Goal: Use online tool/utility: Use online tool/utility

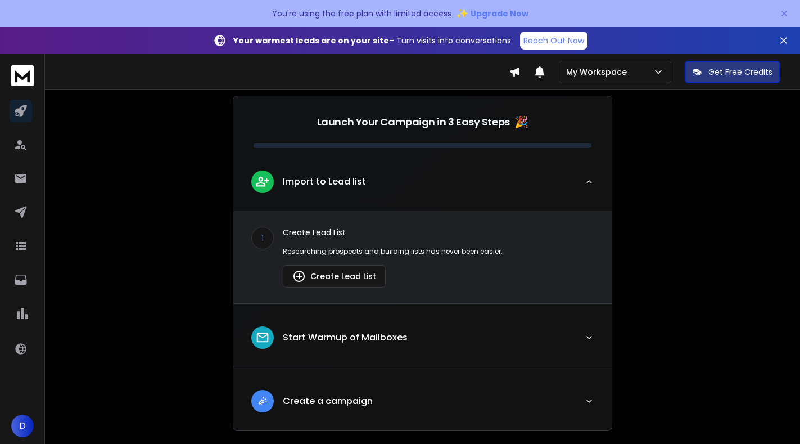
scroll to position [103, 0]
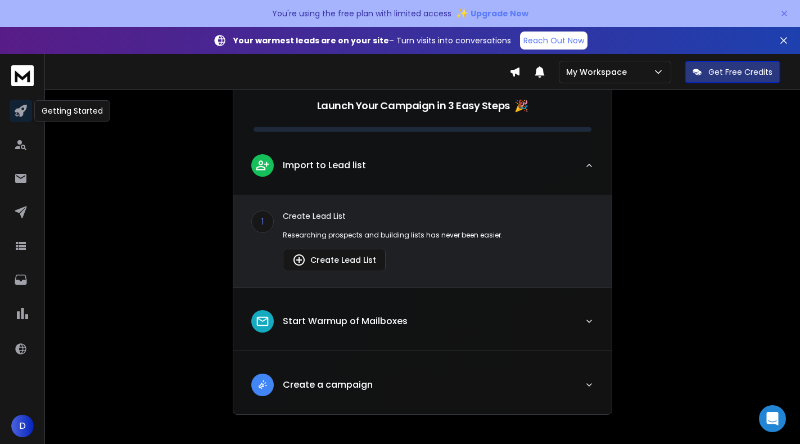
click at [20, 105] on icon at bounding box center [21, 111] width 14 height 14
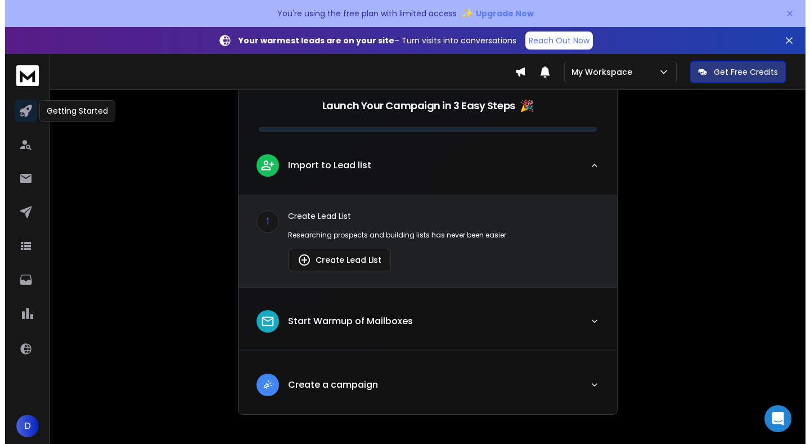
scroll to position [0, 0]
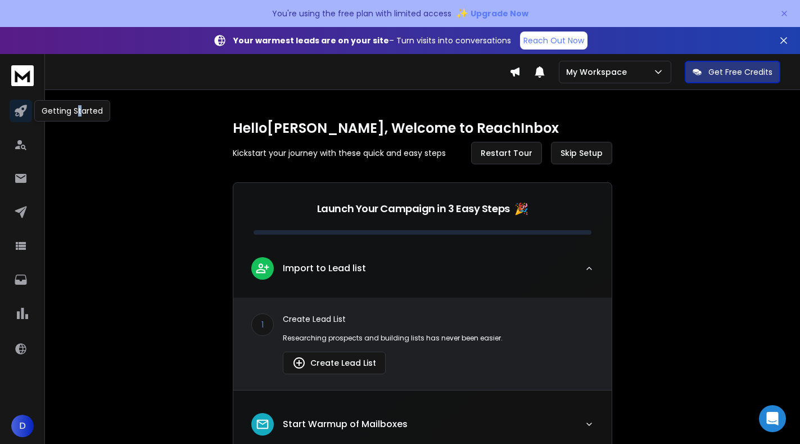
click at [79, 111] on div "Getting Started" at bounding box center [72, 110] width 76 height 21
click at [17, 144] on icon at bounding box center [21, 145] width 14 height 14
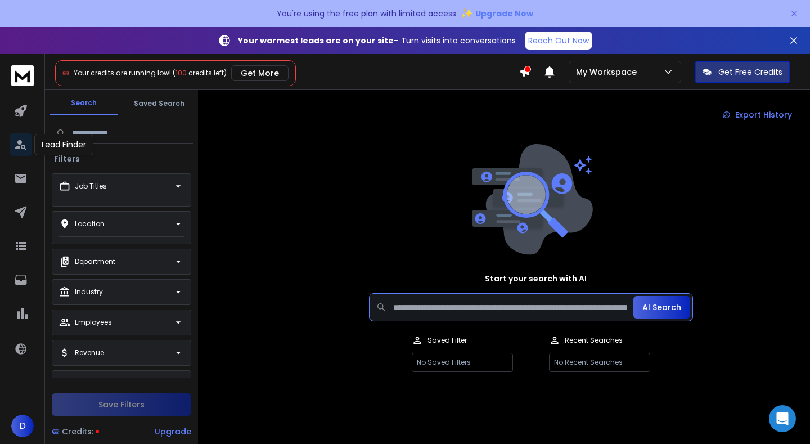
click at [795, 38] on icon at bounding box center [794, 40] width 10 height 10
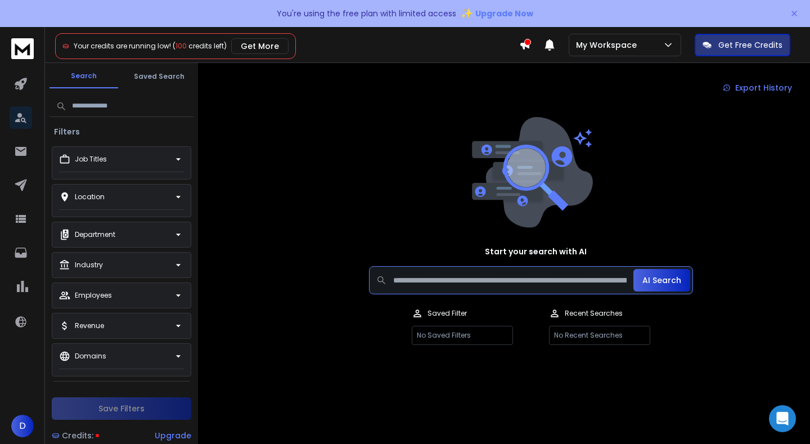
click at [431, 280] on textarea at bounding box center [509, 280] width 233 height 23
click at [445, 280] on textarea at bounding box center [509, 280] width 233 height 23
click at [465, 286] on textarea at bounding box center [509, 280] width 233 height 23
click at [464, 278] on textarea at bounding box center [509, 280] width 233 height 23
click at [455, 278] on textarea at bounding box center [509, 280] width 233 height 23
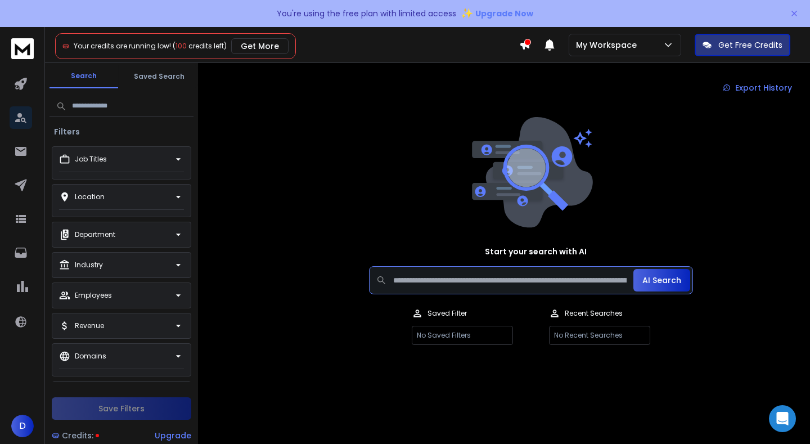
click at [427, 284] on textarea at bounding box center [509, 280] width 233 height 23
type textarea "********"
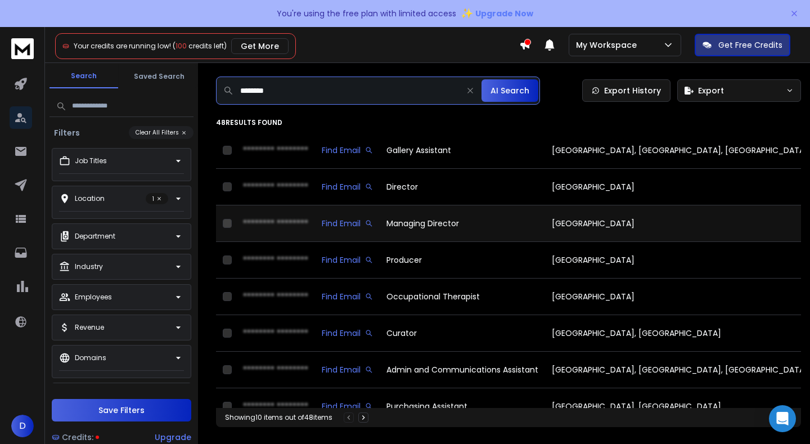
scroll to position [136, 0]
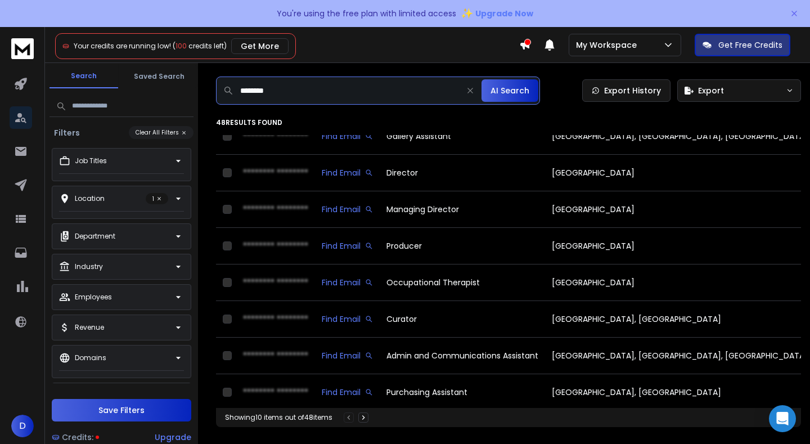
click at [110, 105] on input at bounding box center [122, 106] width 144 height 23
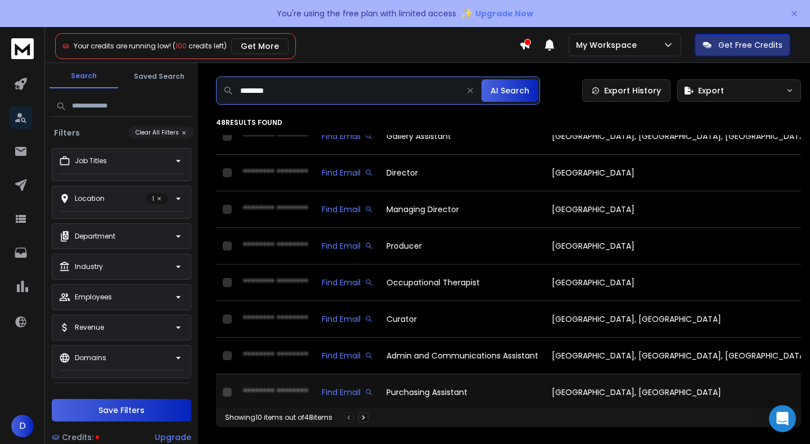
click at [227, 388] on button "button" at bounding box center [227, 392] width 9 height 9
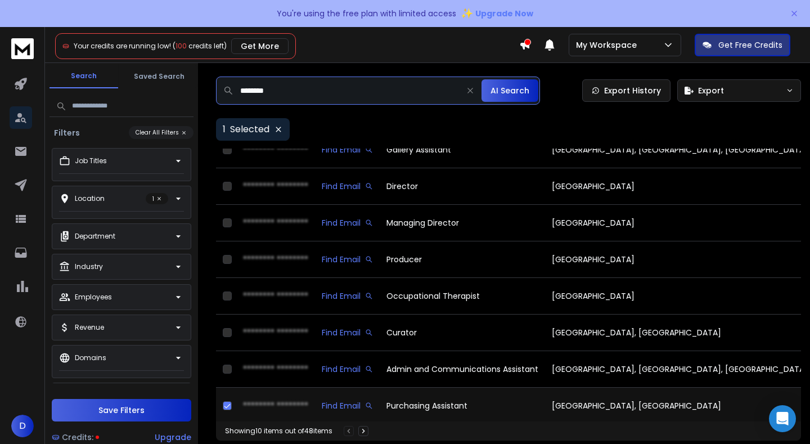
click at [336, 400] on div "Find Email" at bounding box center [347, 405] width 51 height 11
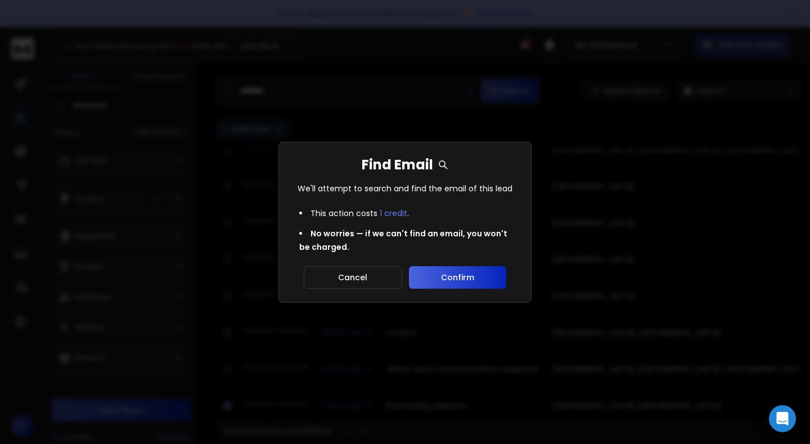
click at [449, 272] on button "Confirm" at bounding box center [457, 277] width 97 height 23
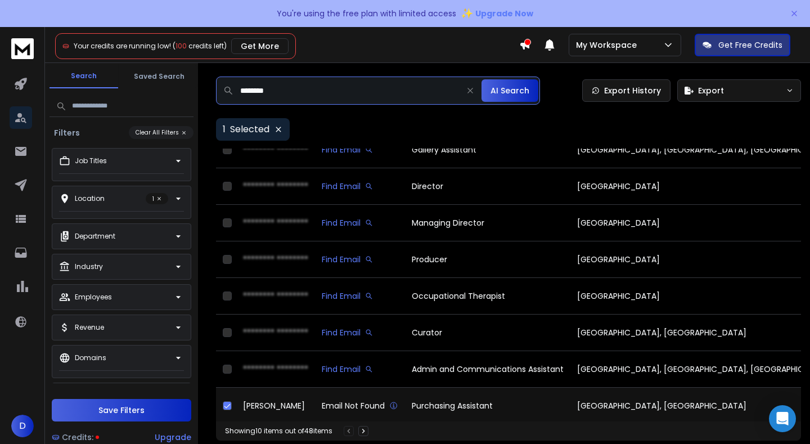
click at [231, 401] on button "button" at bounding box center [227, 405] width 9 height 9
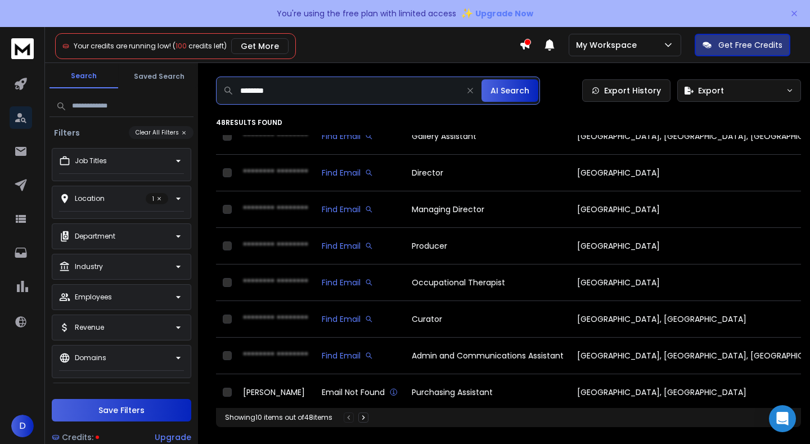
click at [365, 416] on icon at bounding box center [363, 417] width 9 height 9
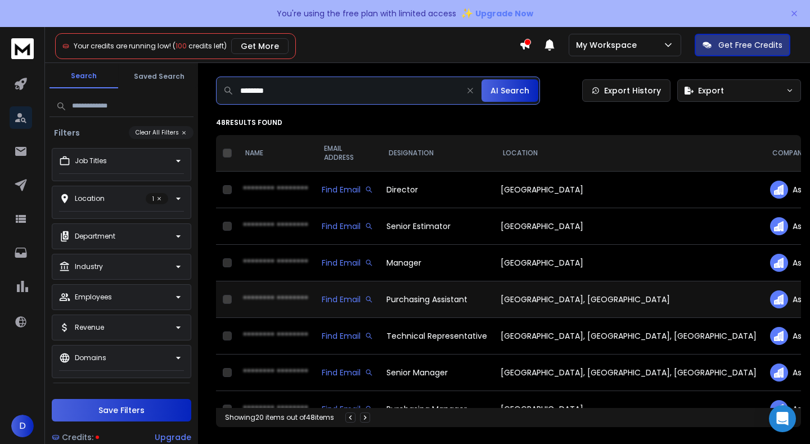
click at [223, 298] on button "button" at bounding box center [227, 299] width 9 height 9
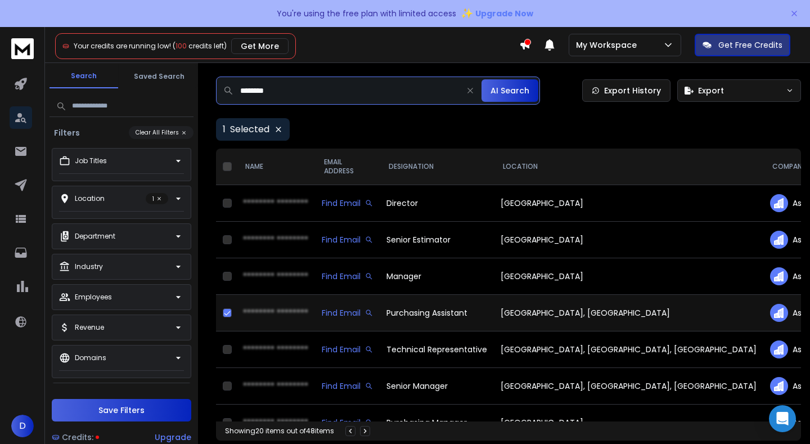
click at [339, 313] on div "Find Email" at bounding box center [347, 312] width 51 height 11
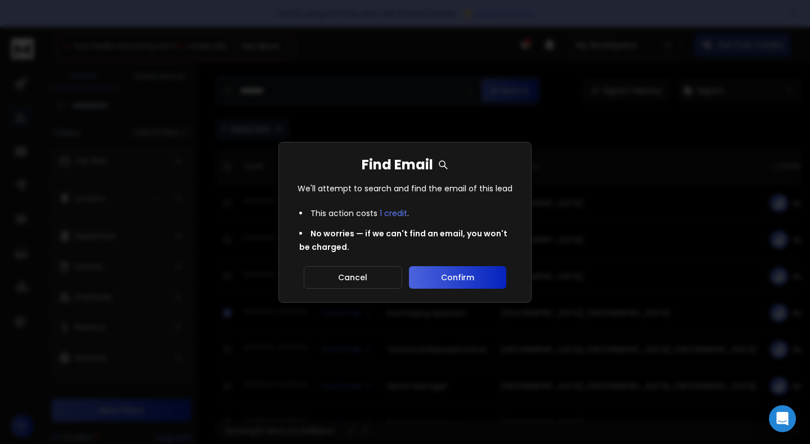
click at [436, 274] on button "Confirm" at bounding box center [457, 277] width 97 height 23
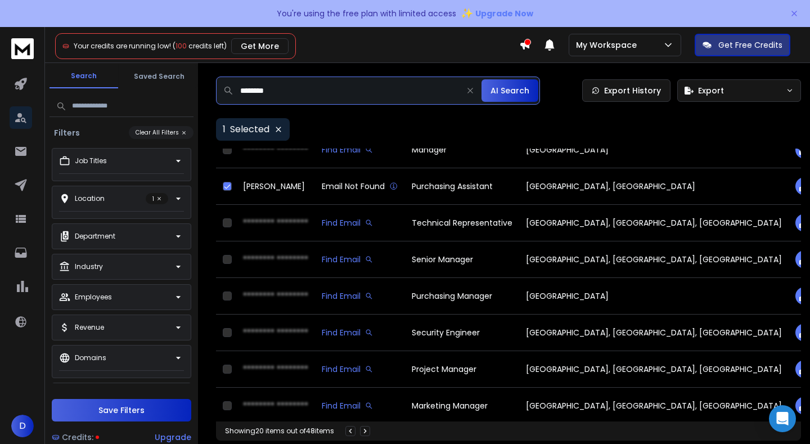
click at [365, 429] on icon at bounding box center [365, 430] width 9 height 9
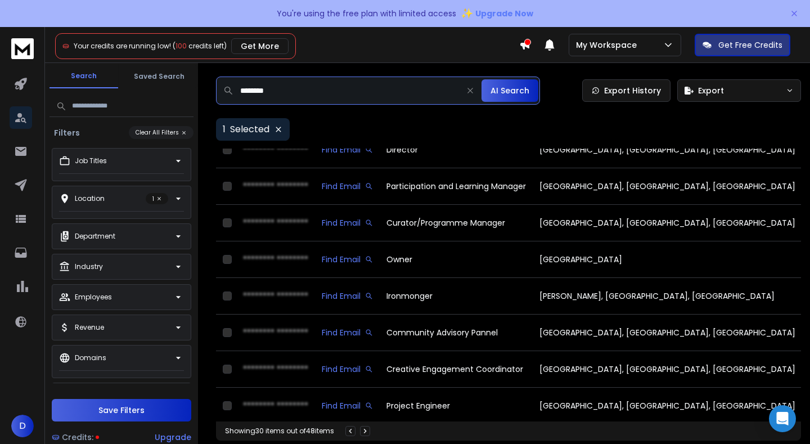
click at [367, 430] on icon at bounding box center [365, 431] width 3 height 5
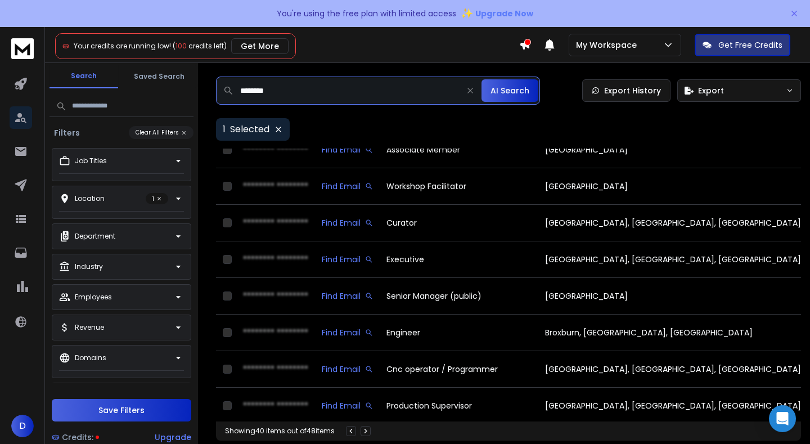
click at [368, 427] on icon at bounding box center [365, 430] width 9 height 9
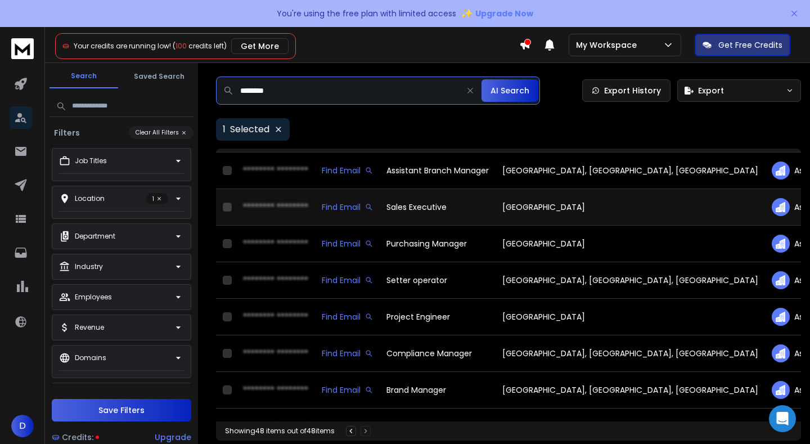
scroll to position [63, 0]
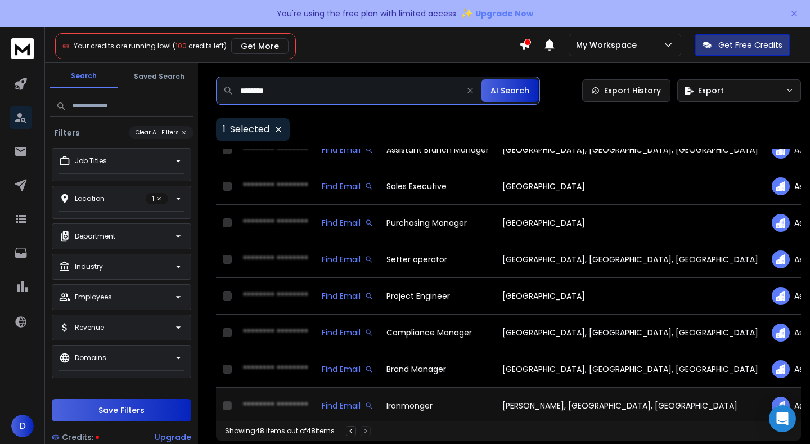
click at [331, 400] on div "Find Email" at bounding box center [347, 405] width 51 height 11
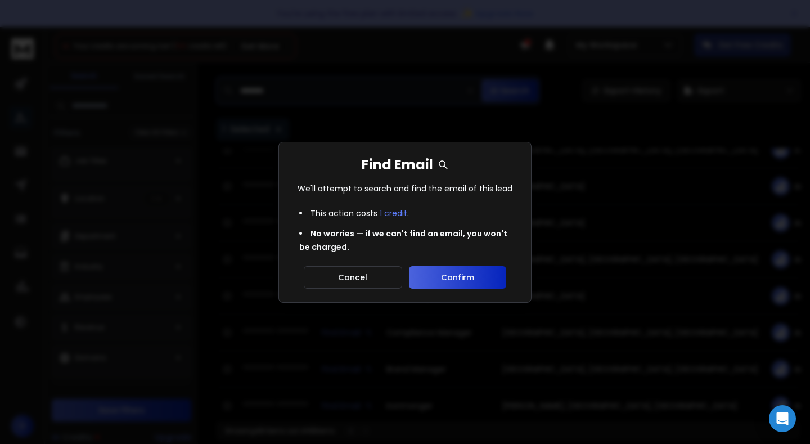
click at [437, 271] on button "Confirm" at bounding box center [457, 277] width 97 height 23
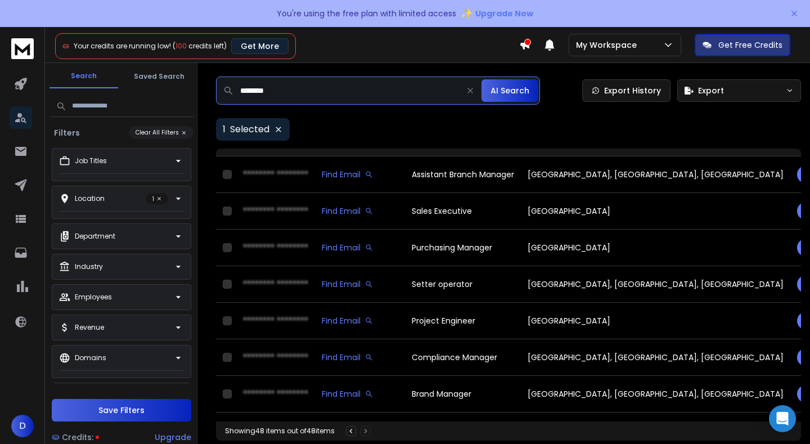
scroll to position [0, 0]
